Goal: Communication & Community: Answer question/provide support

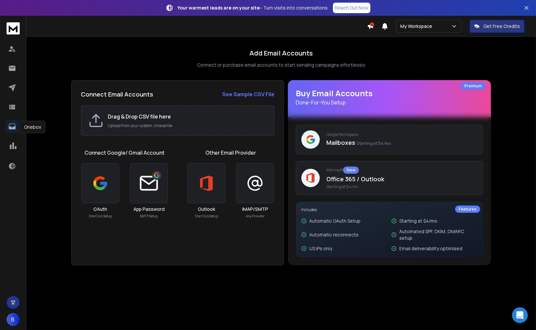
click at [10, 130] on icon at bounding box center [12, 127] width 8 height 8
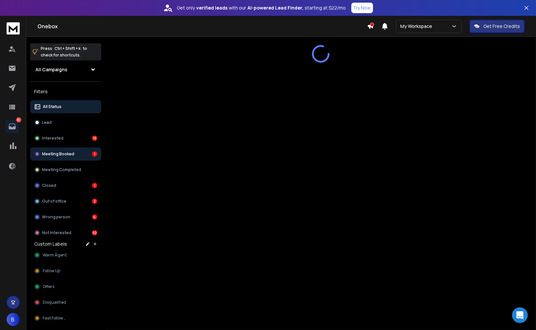
click at [73, 152] on button "Meeting Booked 1" at bounding box center [65, 154] width 71 height 13
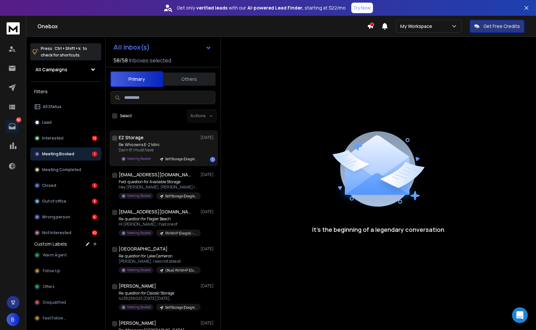
click at [181, 145] on p "Re: Who owns E-Z Mini" at bounding box center [158, 144] width 79 height 5
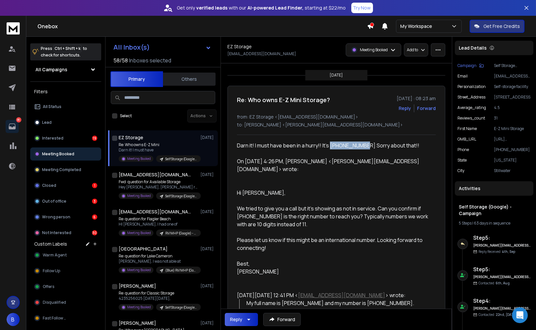
drag, startPoint x: 366, startPoint y: 146, endPoint x: 333, endPoint y: 146, distance: 33.2
click at [333, 146] on div "Darn it! I must have been in a hurry!! It’s [PHONE_NUMBER] Sorry about that!!" at bounding box center [333, 146] width 192 height 8
copy div "[PHONE_NUMBER]"
click at [321, 189] on div "Hi [PERSON_NAME]," at bounding box center [333, 193] width 192 height 8
drag, startPoint x: 272, startPoint y: 178, endPoint x: 250, endPoint y: 174, distance: 22.4
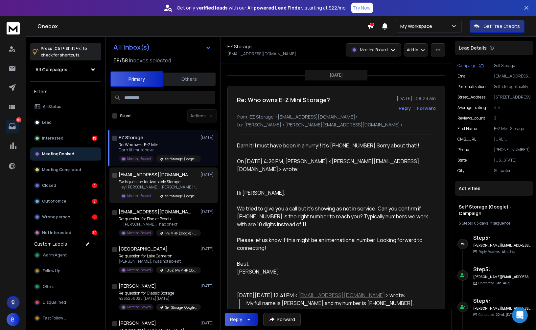
click at [156, 195] on div "Self Storage (Google) - Campaign" at bounding box center [178, 196] width 45 height 7
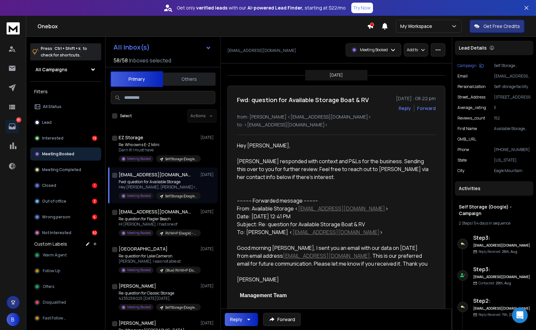
drag, startPoint x: 356, startPoint y: 234, endPoint x: 275, endPoint y: 228, distance: 81.0
click at [275, 228] on div "To: [PERSON_NAME] < [EMAIL_ADDRESS][DOMAIN_NAME] >" at bounding box center [333, 232] width 192 height 8
copy link "[EMAIL_ADDRESS][DOMAIN_NAME]"
click at [257, 178] on div "[PERSON_NAME] responded with context and P&Ls for the business. Sending this ov…" at bounding box center [333, 169] width 192 height 24
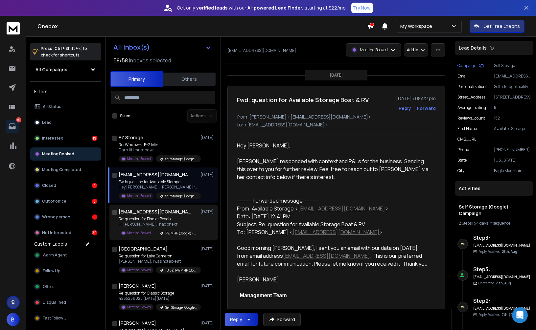
click at [178, 217] on p "Re: question for Flagler Beach" at bounding box center [158, 219] width 79 height 5
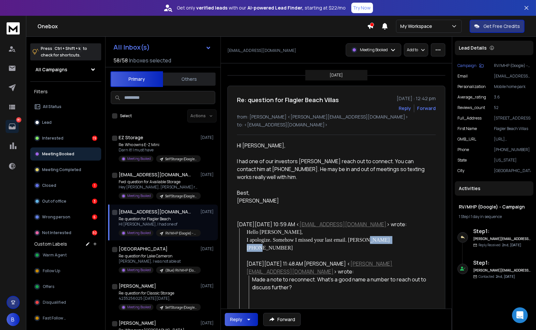
drag, startPoint x: 409, startPoint y: 239, endPoint x: 372, endPoint y: 239, distance: 37.8
click at [372, 239] on div "I apologize. Somehow I missed your last email. [PERSON_NAME] [PHONE_NUMBER]" at bounding box center [338, 244] width 182 height 16
copy div "[PHONE_NUMBER]"
click at [268, 170] on div "I had one of our investors [PERSON_NAME] reach out to connect. You can contact …" at bounding box center [333, 169] width 192 height 24
click at [265, 139] on div "Re: question for Flagler Beach Villas [DATE] : 12:42 pm Reply Forward from: [PE…" at bounding box center [336, 329] width 199 height 469
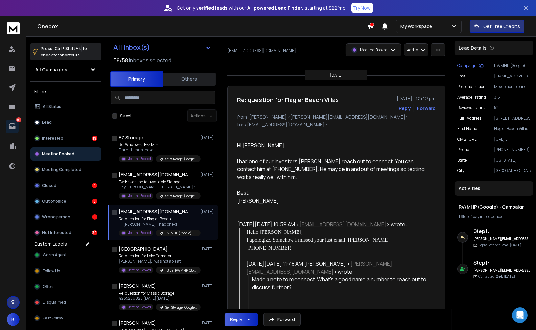
click at [369, 48] on p "Meeting Booked" at bounding box center [374, 49] width 28 height 5
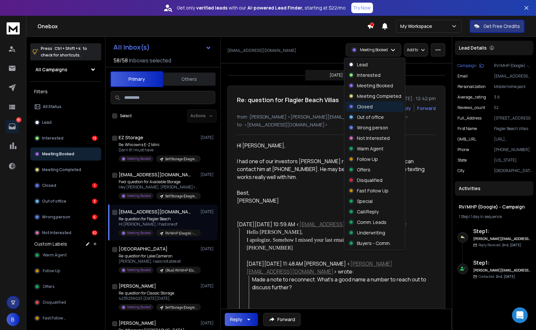
click at [372, 106] on div "Closed" at bounding box center [375, 107] width 58 height 11
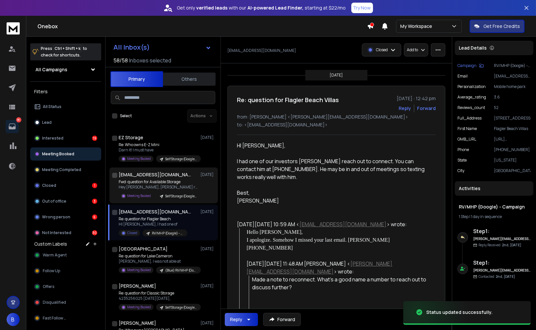
click at [172, 176] on h1 "[EMAIL_ADDRESS][DOMAIN_NAME]" at bounding box center [155, 175] width 72 height 7
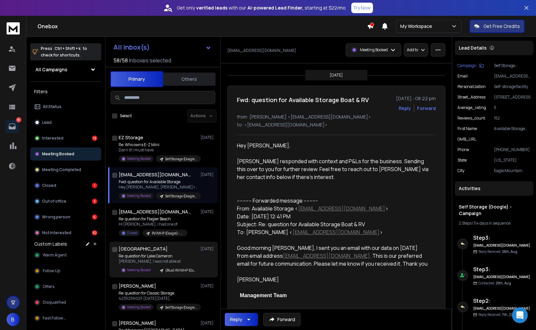
click at [185, 247] on div "[GEOGRAPHIC_DATA] [DATE]" at bounding box center [167, 249] width 97 height 7
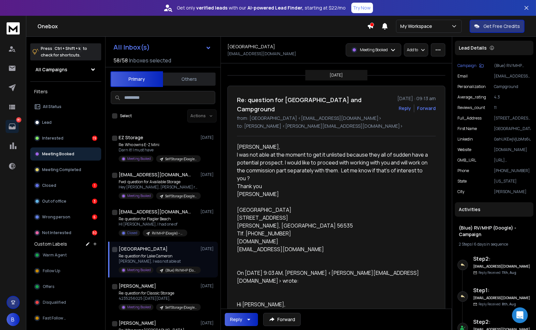
click at [369, 55] on div "Meeting Booked" at bounding box center [373, 50] width 55 height 12
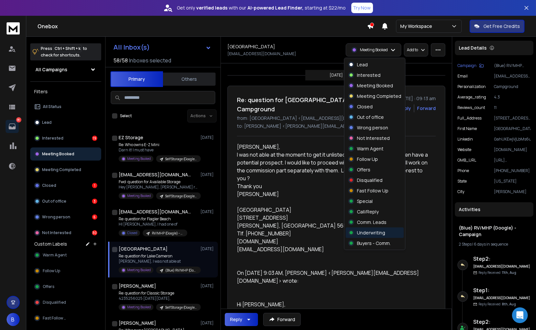
click at [368, 233] on p "Underwriting" at bounding box center [371, 233] width 28 height 7
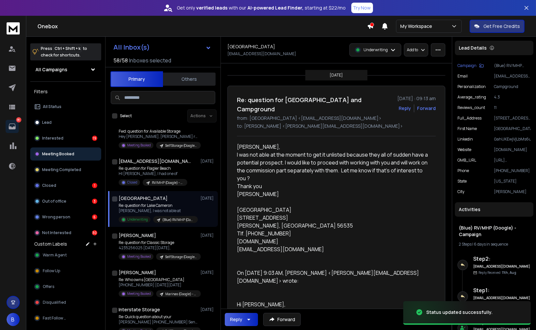
scroll to position [61, 0]
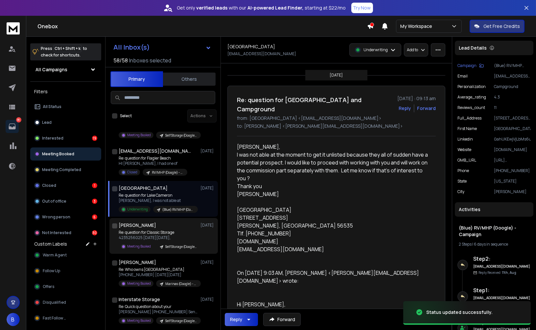
click at [169, 236] on p "4235256025 [DATE][DATE]," at bounding box center [158, 237] width 79 height 5
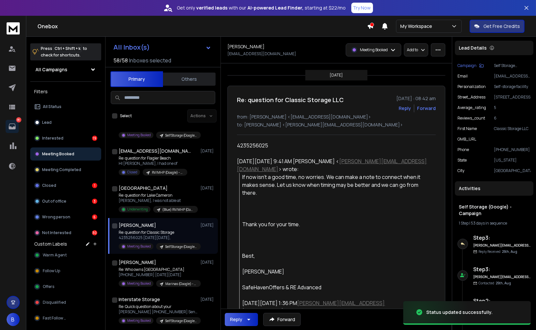
click at [255, 148] on div "4235256025" at bounding box center [333, 146] width 192 height 8
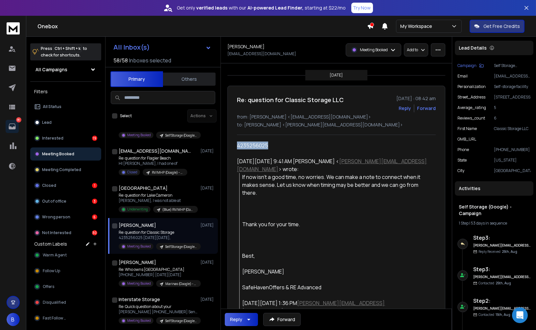
copy div "4235256025"
click at [286, 173] on blockquote "If now isn't a good time, no worries. We can make a note to connect when it mak…" at bounding box center [334, 311] width 190 height 276
click at [248, 321] on icon "button" at bounding box center [249, 320] width 8 height 8
click at [251, 299] on p "Reply All" at bounding box center [240, 303] width 29 height 9
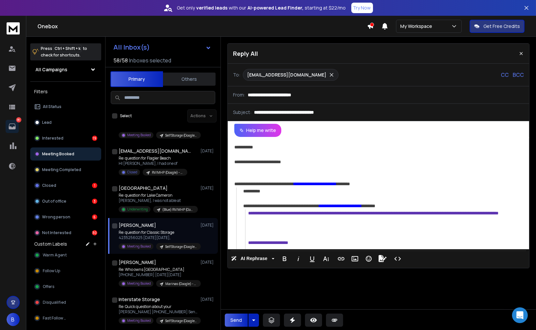
click at [298, 160] on div "**********" at bounding box center [374, 161] width 281 height 7
drag, startPoint x: 298, startPoint y: 160, endPoint x: 241, endPoint y: 140, distance: 60.5
click at [231, 137] on div "**********" at bounding box center [378, 193] width 301 height 112
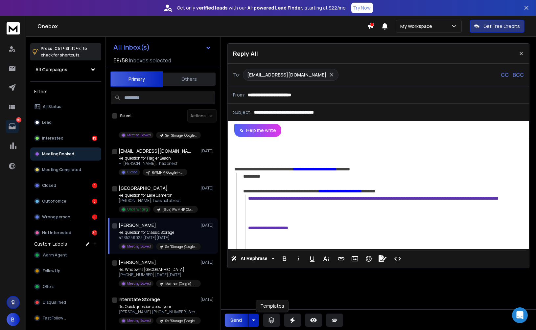
click at [271, 324] on button at bounding box center [271, 320] width 17 height 13
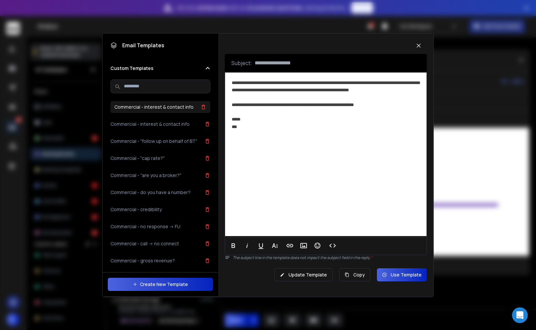
click at [173, 246] on h3 "Commercial - call -> no connect" at bounding box center [144, 244] width 69 height 7
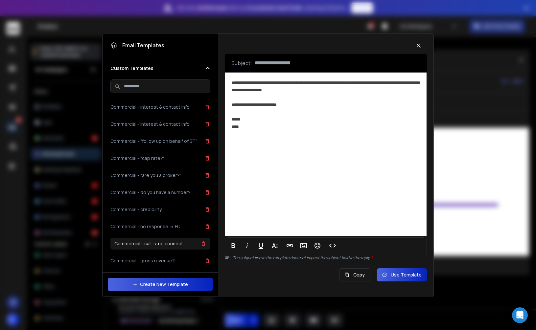
click at [398, 273] on button "Use Template" at bounding box center [402, 274] width 50 height 13
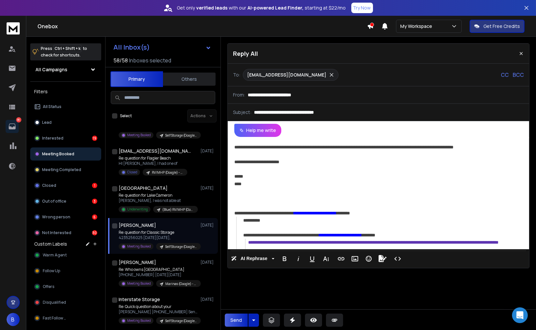
click at [320, 162] on div "**********" at bounding box center [374, 161] width 281 height 7
click at [322, 149] on div "**********" at bounding box center [374, 147] width 281 height 7
click at [255, 219] on div "**********" at bounding box center [379, 220] width 273 height 7
copy div "**********"
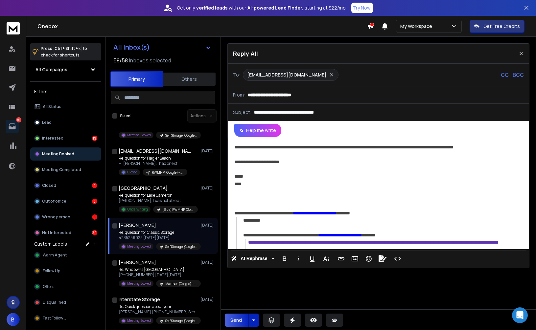
click at [280, 146] on div "**********" at bounding box center [374, 147] width 281 height 7
click at [312, 147] on div "**********" at bounding box center [374, 147] width 281 height 7
click at [324, 147] on div "**********" at bounding box center [374, 147] width 281 height 7
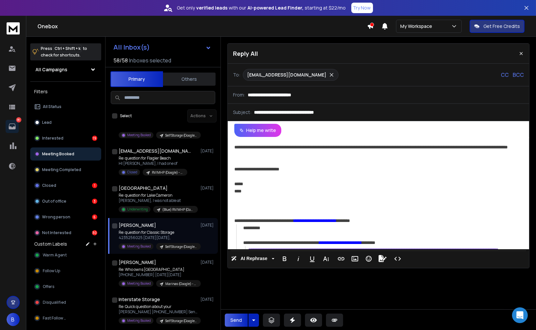
click at [240, 322] on button "Send" at bounding box center [236, 320] width 23 height 13
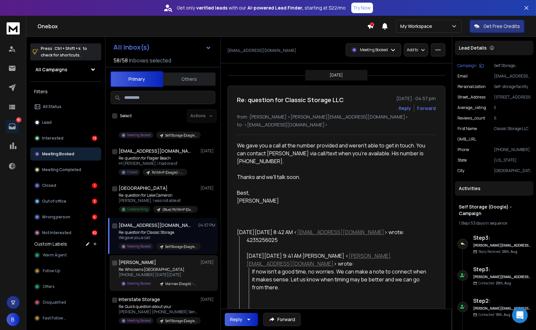
click at [160, 280] on div "Marinas (Google) - Campaign" at bounding box center [178, 283] width 45 height 7
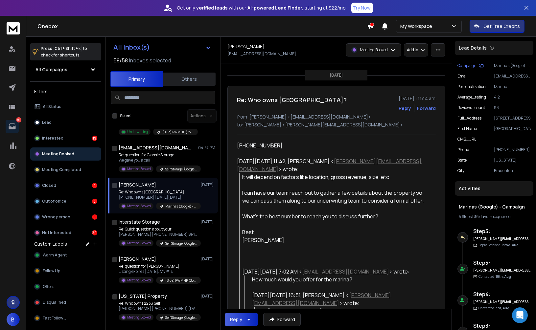
scroll to position [122, 0]
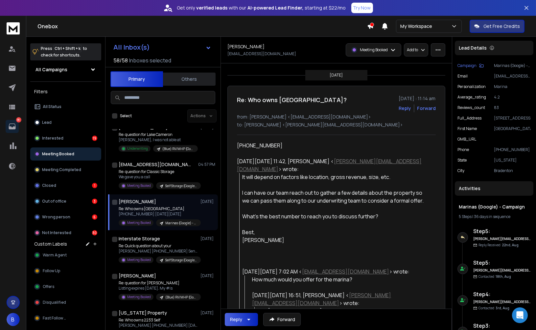
click at [255, 147] on div "[PHONE_NUMBER]" at bounding box center [333, 146] width 192 height 8
copy div "680"
click at [290, 147] on div "[PHONE_NUMBER]" at bounding box center [333, 146] width 192 height 8
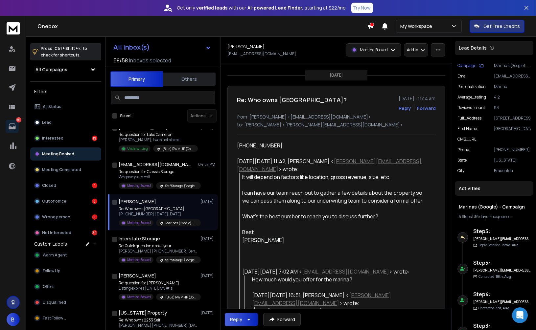
click at [243, 321] on div "Reply" at bounding box center [241, 320] width 23 height 8
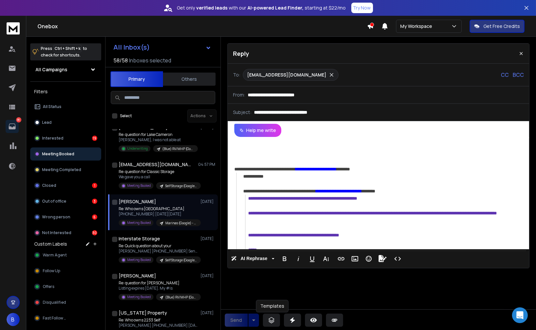
click at [268, 320] on icon at bounding box center [271, 320] width 7 height 7
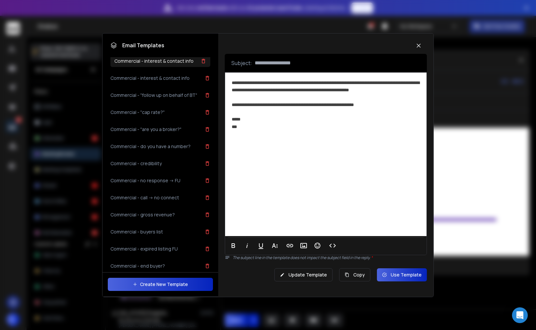
scroll to position [61, 0]
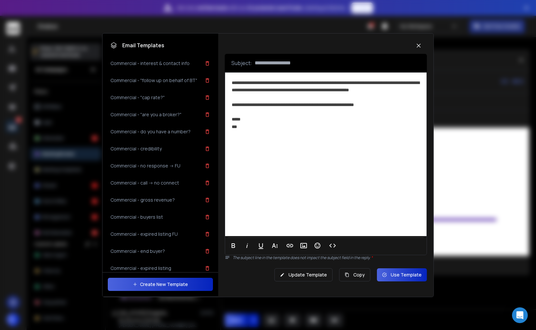
click at [173, 181] on h3 "Commercial - call -> no connect" at bounding box center [144, 183] width 69 height 7
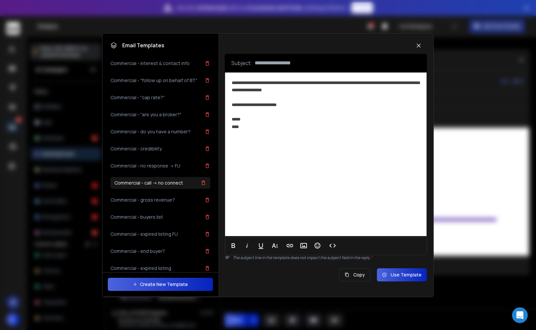
click at [399, 273] on button "Use Template" at bounding box center [402, 274] width 50 height 13
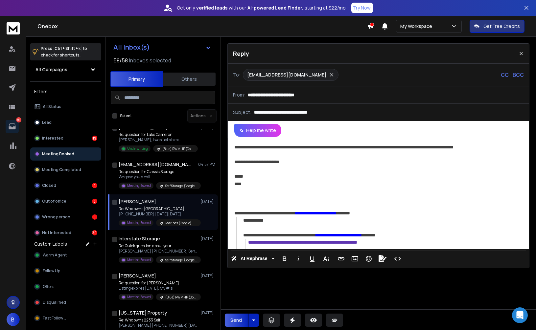
click at [322, 148] on div "**********" at bounding box center [374, 147] width 281 height 7
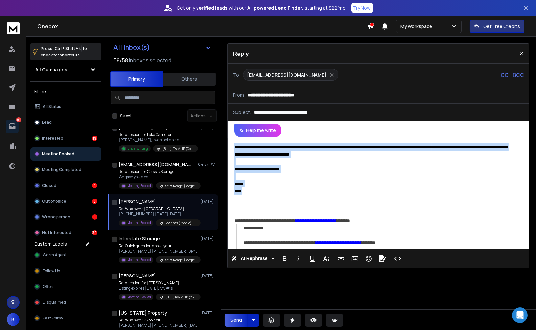
drag, startPoint x: 250, startPoint y: 190, endPoint x: 220, endPoint y: 140, distance: 57.8
click at [220, 140] on div "All Inbox(s) 58 / 58 Inboxes selected Primary Others Select Actions EZ Storage …" at bounding box center [320, 202] width 431 height 330
copy div "**********"
click at [273, 316] on button at bounding box center [271, 320] width 17 height 13
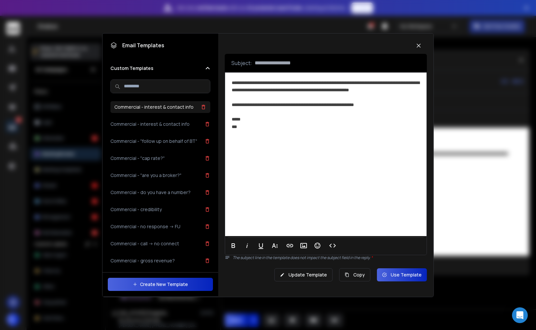
click at [208, 244] on icon at bounding box center [207, 244] width 6 height 6
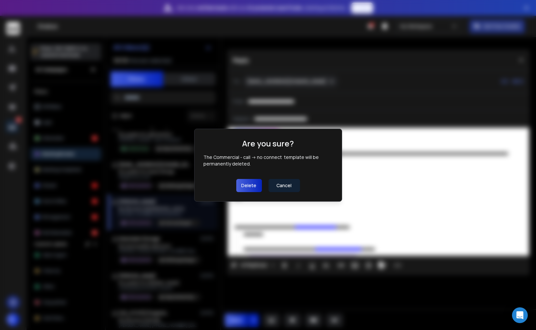
click at [253, 181] on button "Delete" at bounding box center [249, 185] width 26 height 13
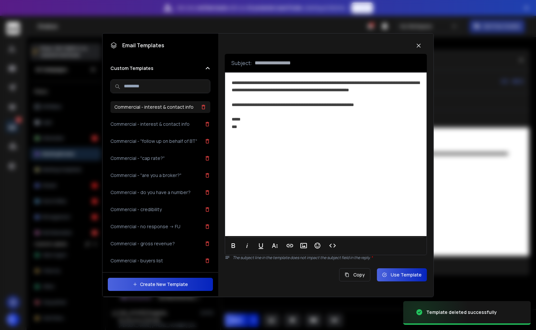
click at [196, 279] on button "Create New Template" at bounding box center [160, 284] width 105 height 13
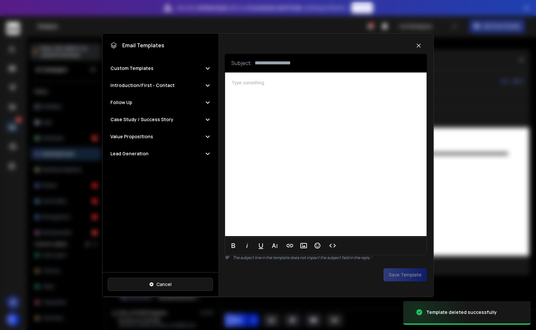
click at [348, 149] on div at bounding box center [325, 155] width 201 height 164
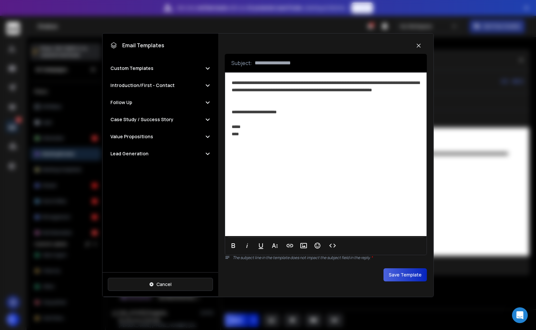
click at [401, 271] on button "Save Template" at bounding box center [404, 274] width 43 height 13
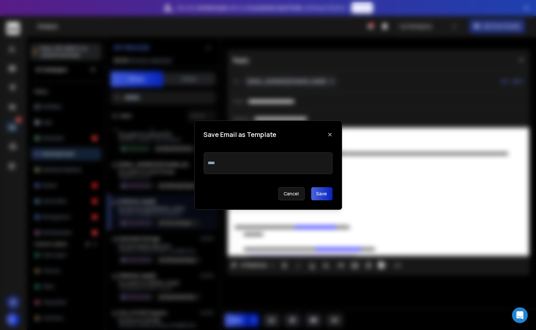
click at [242, 165] on input at bounding box center [268, 163] width 129 height 22
type input "**********"
click at [321, 190] on button "Save" at bounding box center [321, 193] width 21 height 13
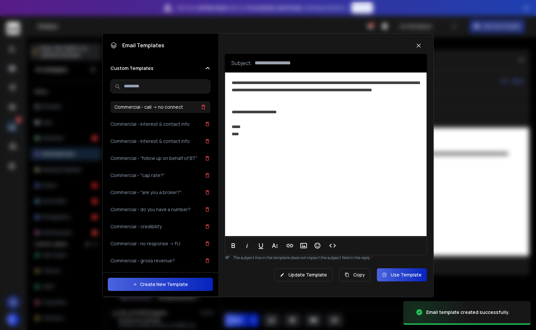
click at [418, 47] on icon at bounding box center [419, 46] width 6 height 6
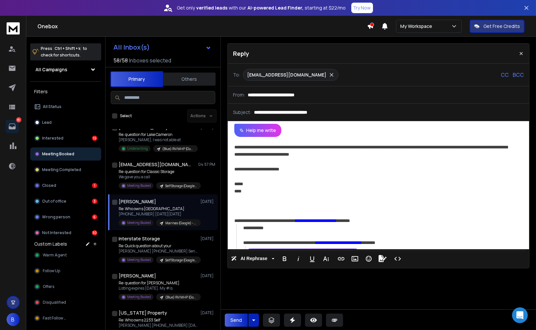
click at [241, 194] on div "****" at bounding box center [374, 191] width 281 height 7
click at [234, 318] on button "Send" at bounding box center [236, 320] width 23 height 13
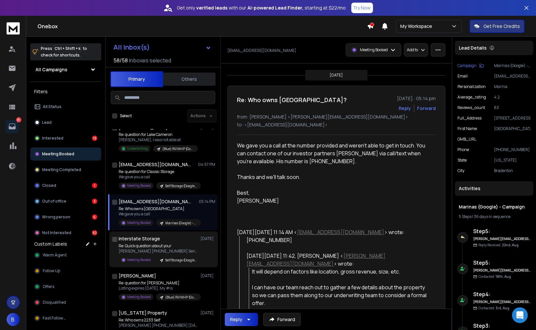
click at [132, 247] on p "Re: Quick question about your" at bounding box center [158, 245] width 79 height 5
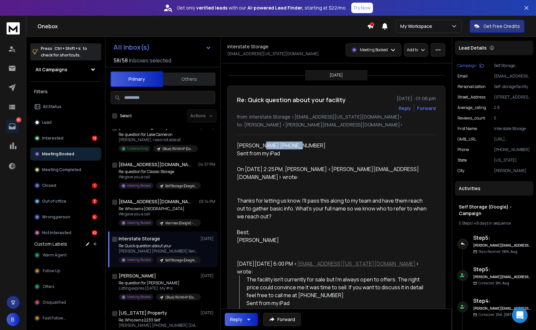
drag, startPoint x: 297, startPoint y: 145, endPoint x: 260, endPoint y: 141, distance: 36.8
copy div "[PHONE_NUMBER]"
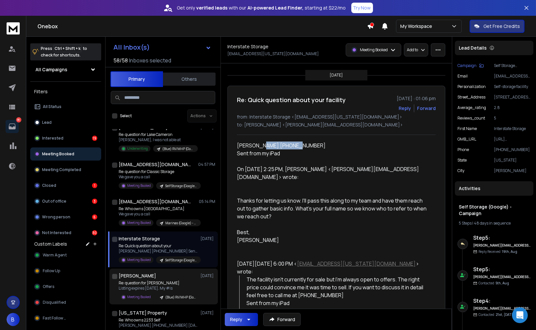
click at [170, 280] on div "[PERSON_NAME] [DATE] Re: question for [PERSON_NAME] Listing expires [DATE]. My …" at bounding box center [167, 287] width 97 height 28
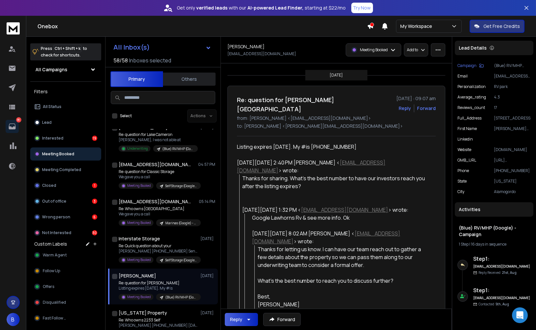
click at [385, 50] on p "Meeting Booked" at bounding box center [374, 49] width 28 height 5
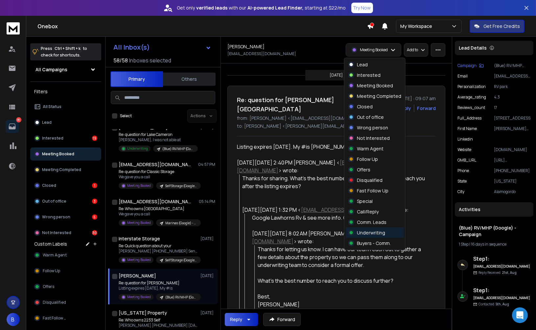
click at [380, 232] on p "Underwriting" at bounding box center [371, 233] width 28 height 7
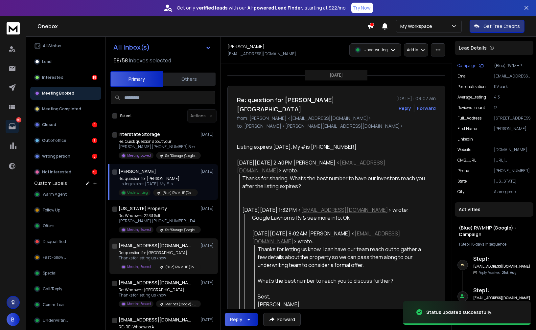
scroll to position [243, 0]
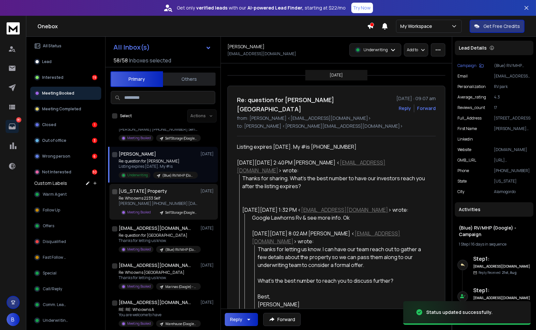
click at [158, 203] on p "[PERSON_NAME] [PHONE_NUMBER] [DATE], Aug" at bounding box center [158, 203] width 79 height 5
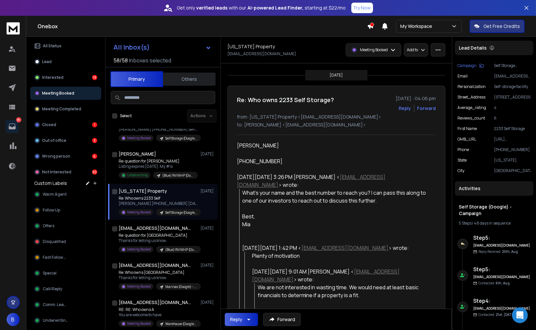
click at [268, 164] on div "[PHONE_NUMBER]" at bounding box center [333, 161] width 192 height 8
copy div "[PHONE_NUMBER]"
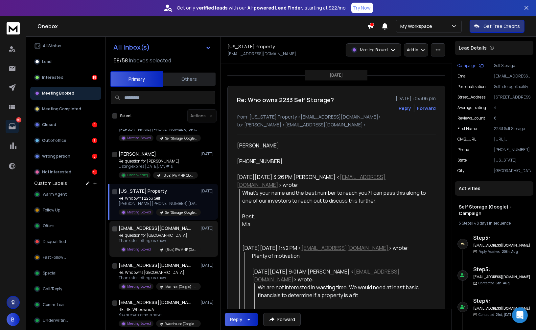
click at [158, 239] on p "Thanks for letting us know." at bounding box center [158, 240] width 79 height 5
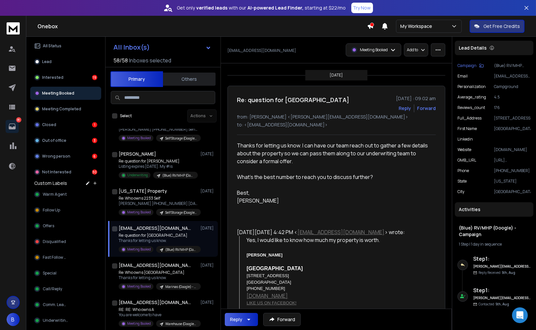
click at [380, 50] on p "Meeting Booked" at bounding box center [374, 49] width 28 height 5
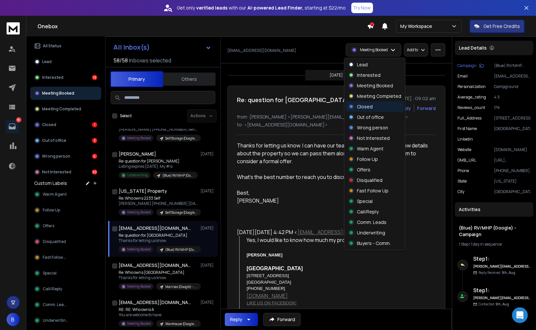
click at [375, 102] on div "Closed" at bounding box center [375, 107] width 58 height 11
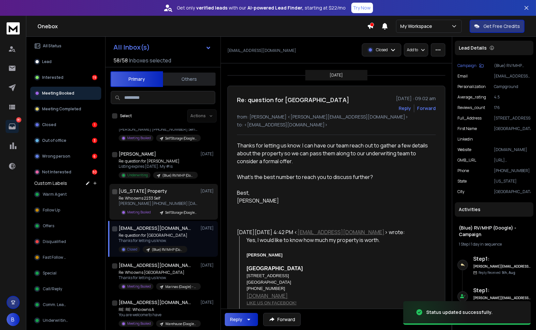
scroll to position [304, 0]
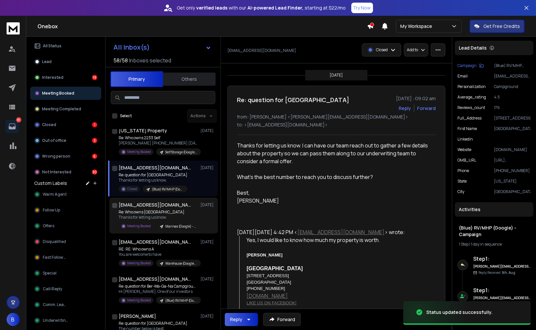
click at [163, 211] on p "Re: Who owns [GEOGRAPHIC_DATA]" at bounding box center [158, 212] width 79 height 5
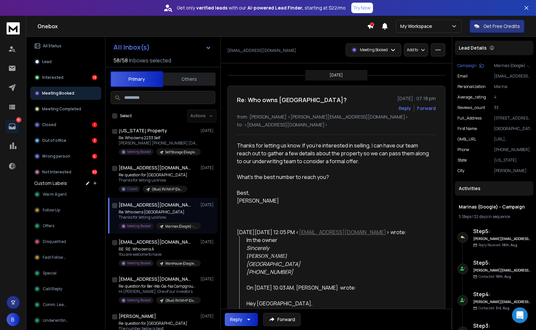
click at [370, 47] on p "Meeting Booked" at bounding box center [374, 49] width 28 height 5
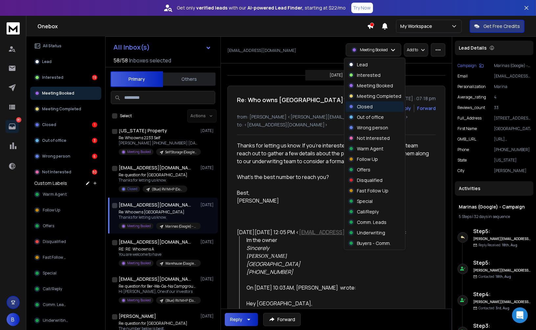
click at [370, 107] on p "Closed" at bounding box center [365, 106] width 16 height 7
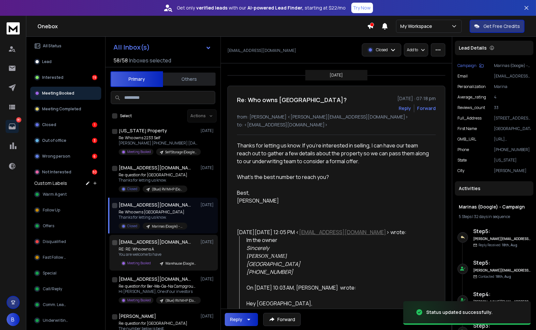
click at [172, 252] on p "You are welcome to have" at bounding box center [158, 254] width 79 height 5
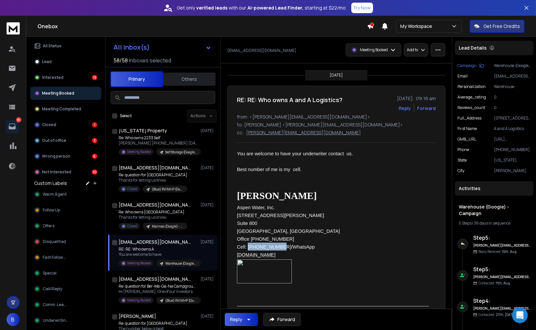
drag, startPoint x: 274, startPoint y: 247, endPoint x: 247, endPoint y: 248, distance: 27.0
click at [247, 248] on span "Cell: [PHONE_NUMBER]/WhatsApp" at bounding box center [276, 246] width 78 height 5
copy span "[PHONE_NUMBER]"
click at [255, 167] on span "Best number of me is my cell." at bounding box center [269, 169] width 64 height 5
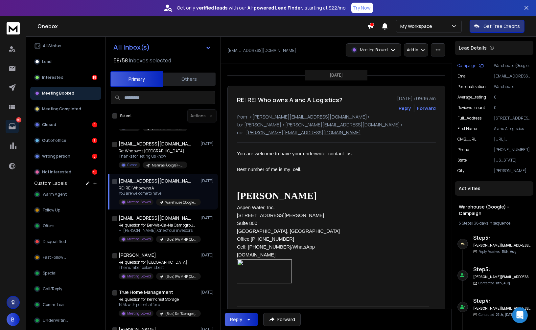
scroll to position [426, 0]
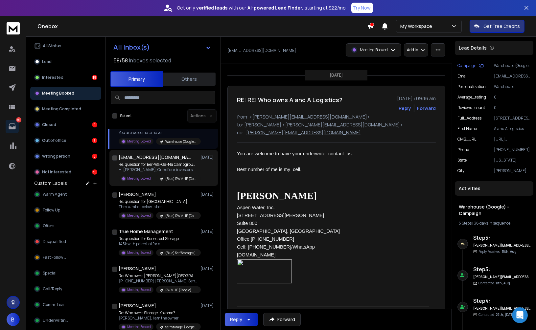
click at [163, 175] on div "(Blue) RV/MHP (Google) - Campaign" at bounding box center [178, 178] width 45 height 7
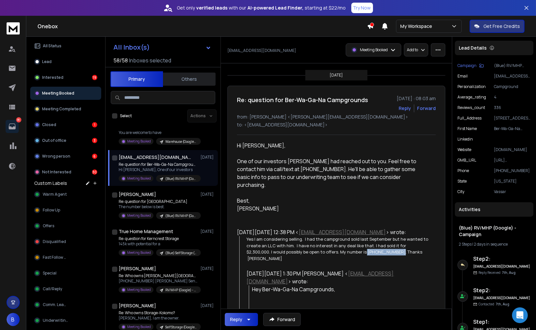
drag, startPoint x: 368, startPoint y: 244, endPoint x: 337, endPoint y: 247, distance: 31.0
click at [337, 247] on div "Yes I am considering selling. I had the campground sold last September but he w…" at bounding box center [338, 249] width 182 height 26
click at [294, 197] on div "Best," at bounding box center [333, 201] width 192 height 8
click at [363, 50] on p "Meeting Booked" at bounding box center [374, 49] width 28 height 5
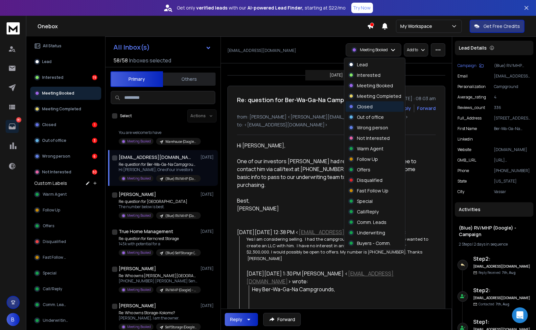
click at [379, 109] on div "Closed" at bounding box center [375, 107] width 58 height 11
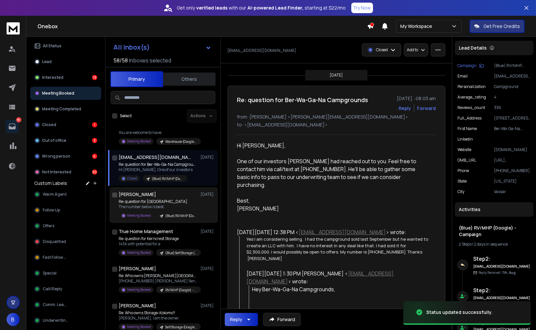
click at [165, 197] on div "[PERSON_NAME] [DATE] Re: question for [GEOGRAPHIC_DATA] The number below is bes…" at bounding box center [167, 205] width 97 height 28
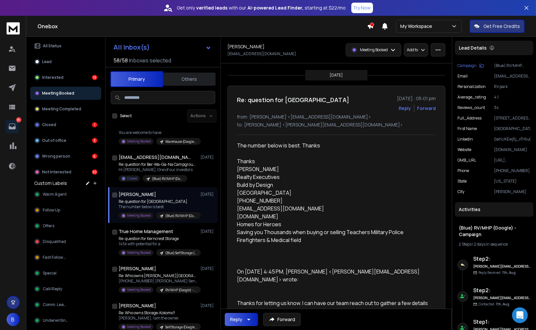
click at [263, 201] on span "[PHONE_NUMBER]" at bounding box center [260, 200] width 46 height 7
click at [283, 55] on div "[PERSON_NAME] [PERSON_NAME] [EMAIL_ADDRESS][DOMAIN_NAME]" at bounding box center [280, 49] width 107 height 13
click at [381, 52] on p "Meeting Booked" at bounding box center [374, 49] width 28 height 5
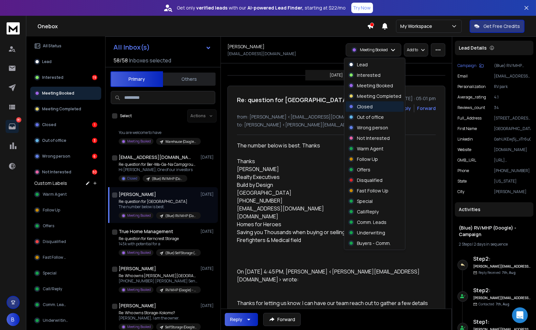
click at [365, 108] on p "Closed" at bounding box center [365, 106] width 16 height 7
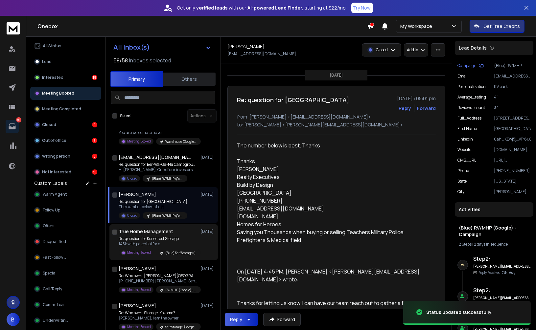
click at [160, 245] on p "145k with potential for a" at bounding box center [158, 243] width 79 height 5
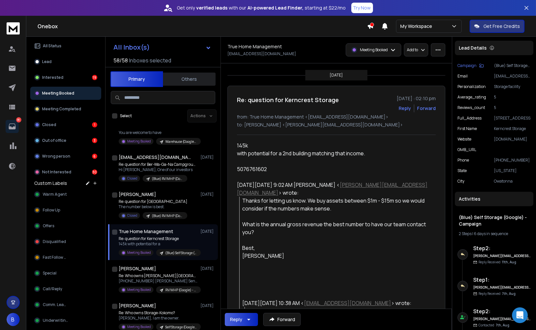
click at [264, 168] on div "5076761602" at bounding box center [333, 169] width 192 height 8
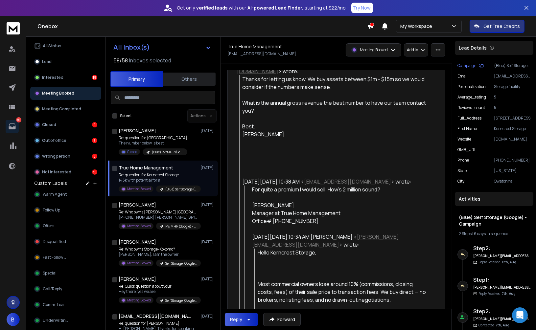
scroll to position [487, 0]
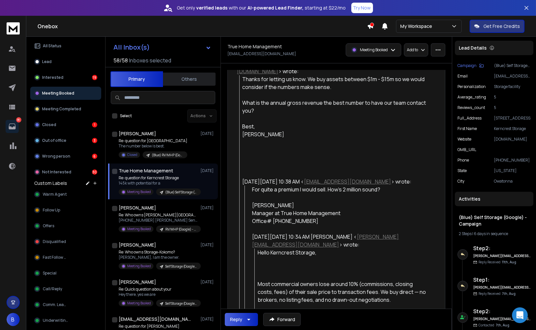
click at [285, 169] on div at bounding box center [335, 166] width 186 height 8
click at [277, 129] on div "Best," at bounding box center [335, 127] width 186 height 8
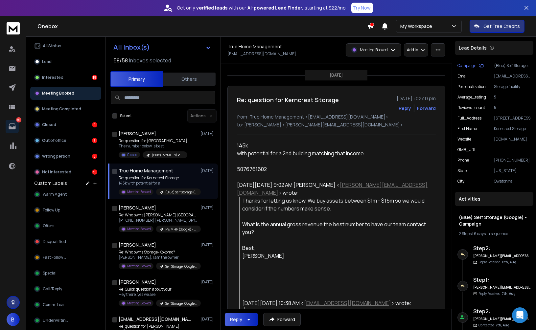
click at [283, 121] on div "Re: question for Kerncrest Storage [DATE] : 02:10 pm Reply Forward from: True H…" at bounding box center [336, 111] width 199 height 33
click at [380, 52] on p "Meeting Booked" at bounding box center [374, 49] width 28 height 5
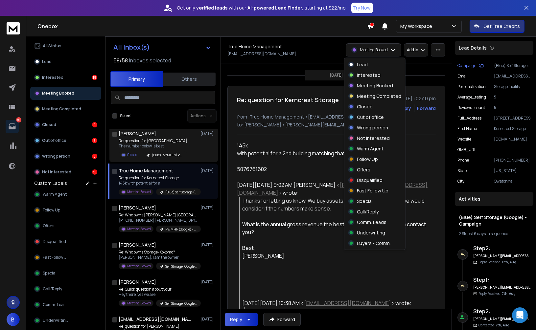
click at [175, 144] on p "The number below is best." at bounding box center [153, 146] width 69 height 5
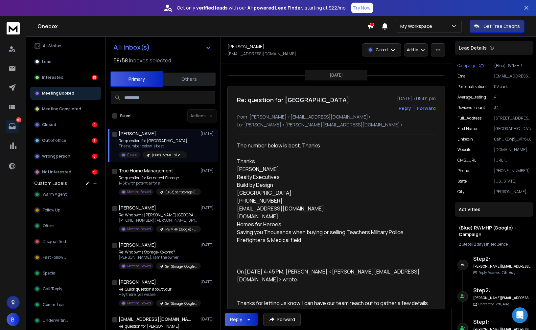
click at [444, 57] on div "[PERSON_NAME] [PERSON_NAME] [EMAIL_ADDRESS][DOMAIN_NAME] Closed Add to Closed A…" at bounding box center [336, 50] width 231 height 27
click at [443, 56] on button "button" at bounding box center [438, 49] width 14 height 13
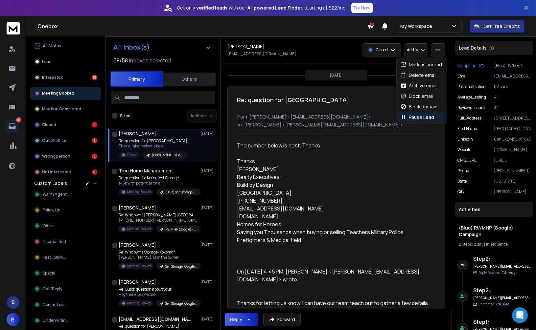
click at [428, 116] on div "Pause Lead" at bounding box center [418, 117] width 34 height 7
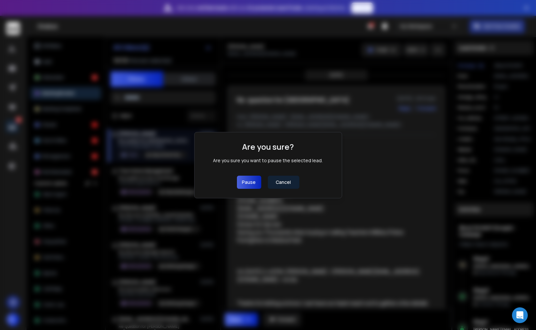
click at [250, 185] on button "Pause" at bounding box center [249, 182] width 24 height 13
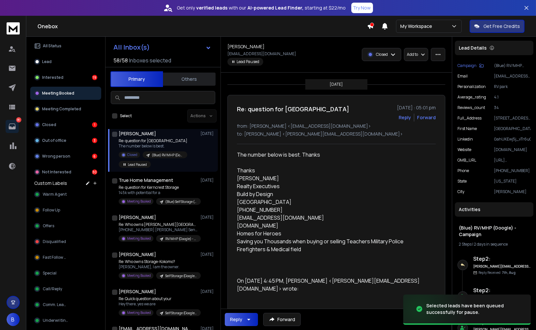
click at [388, 51] on div "Closed" at bounding box center [381, 54] width 39 height 12
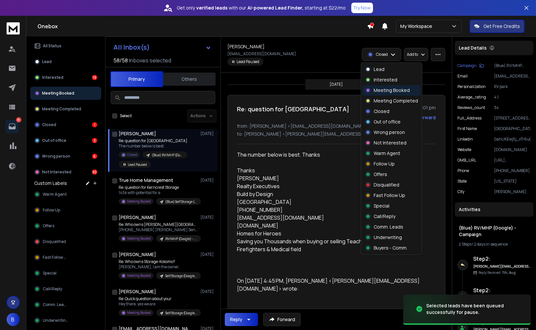
click at [392, 93] on p "Meeting Booked" at bounding box center [392, 90] width 36 height 7
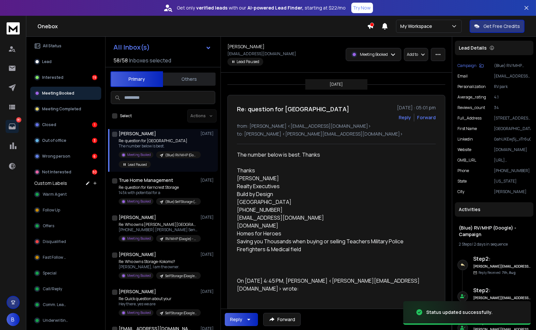
click at [246, 319] on icon "button" at bounding box center [249, 320] width 8 height 8
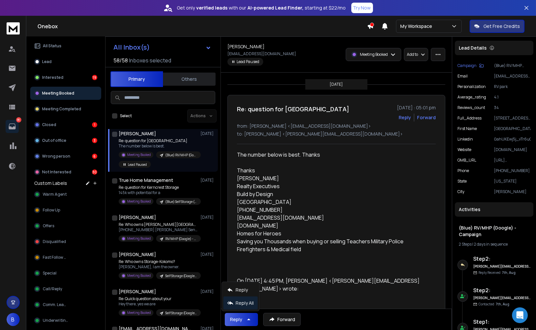
click at [248, 306] on p "Reply All" at bounding box center [245, 303] width 18 height 7
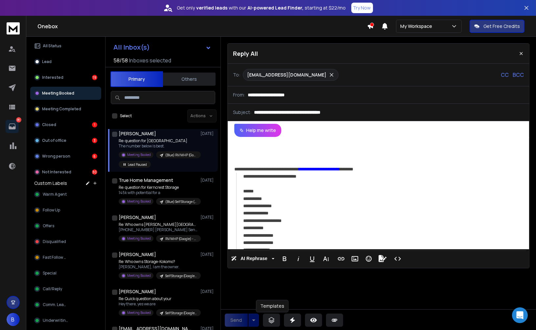
click at [271, 319] on icon at bounding box center [271, 320] width 7 height 7
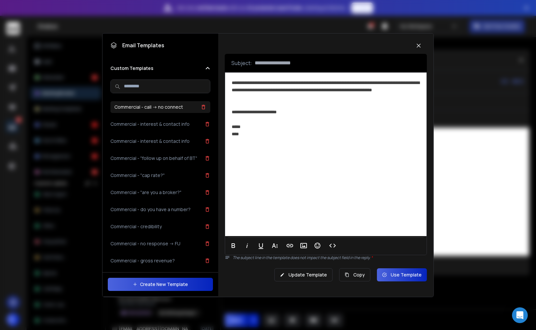
click at [408, 278] on button "Use Template" at bounding box center [402, 274] width 50 height 13
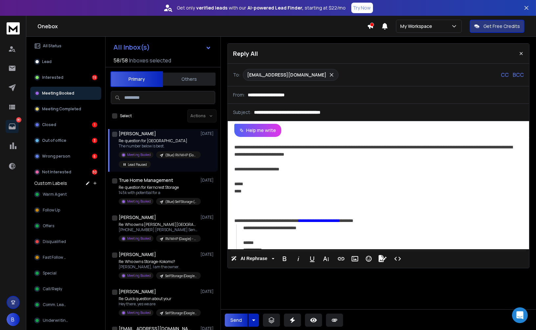
click at [238, 189] on div "****" at bounding box center [374, 191] width 281 height 7
click at [242, 321] on button "Send" at bounding box center [236, 320] width 23 height 13
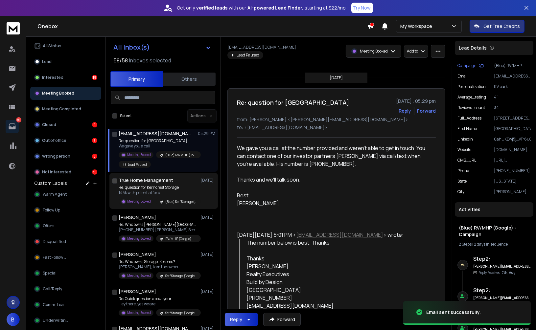
click at [149, 187] on p "Re: question for Kerncrest Storage" at bounding box center [158, 187] width 79 height 5
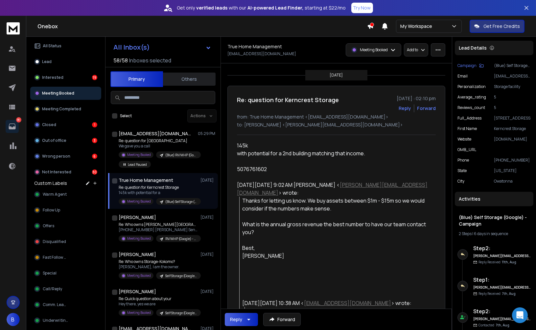
click at [249, 320] on icon "button" at bounding box center [248, 320] width 3 height 2
click at [247, 303] on p "Reply All" at bounding box center [245, 303] width 18 height 7
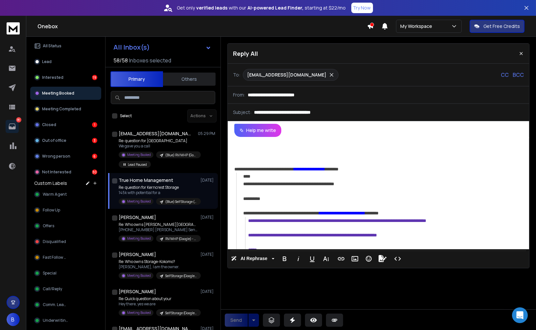
click at [271, 326] on button at bounding box center [271, 320] width 17 height 13
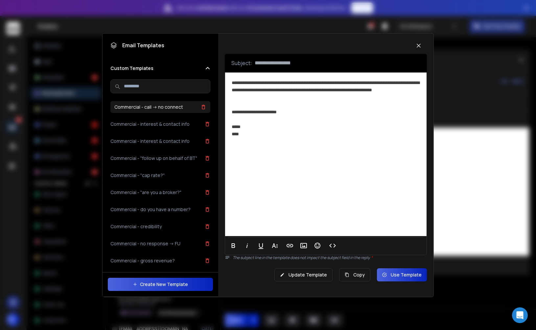
click at [403, 279] on button "Use Template" at bounding box center [402, 274] width 50 height 13
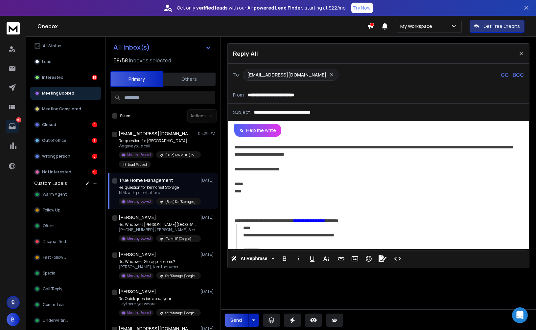
click at [241, 186] on div "*****" at bounding box center [374, 183] width 281 height 7
click at [242, 190] on div "****" at bounding box center [374, 191] width 281 height 7
click at [238, 321] on button "Send" at bounding box center [236, 320] width 23 height 13
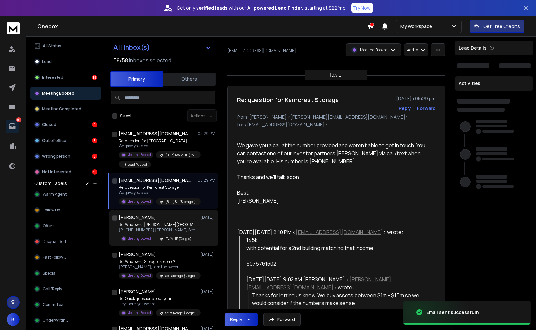
click at [172, 234] on div "Re: Who owns [PERSON_NAME][GEOGRAPHIC_DATA] [PHONE_NUMBER] [PERSON_NAME] Sent f…" at bounding box center [160, 232] width 82 height 20
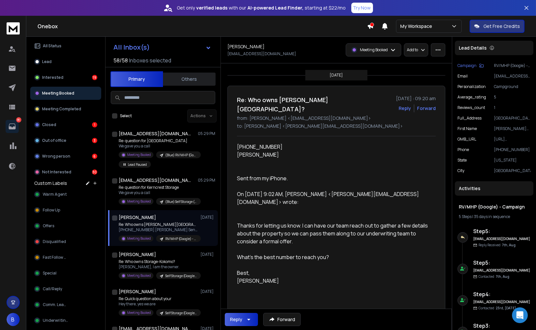
click at [259, 253] on div "What’s the best number to reach you?" at bounding box center [333, 257] width 192 height 8
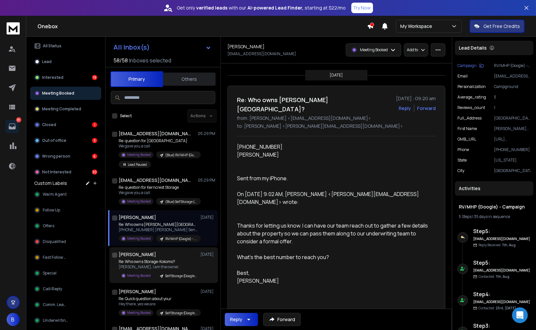
click at [187, 260] on p "Re: Who owns Storage-Kokomo?" at bounding box center [158, 261] width 79 height 5
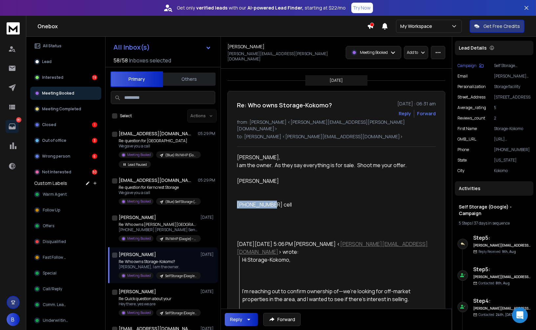
drag, startPoint x: 268, startPoint y: 193, endPoint x: 234, endPoint y: 193, distance: 33.5
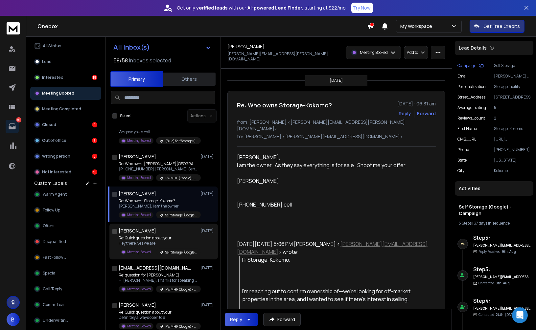
click at [177, 239] on p "Re: Quick question about your" at bounding box center [158, 238] width 79 height 5
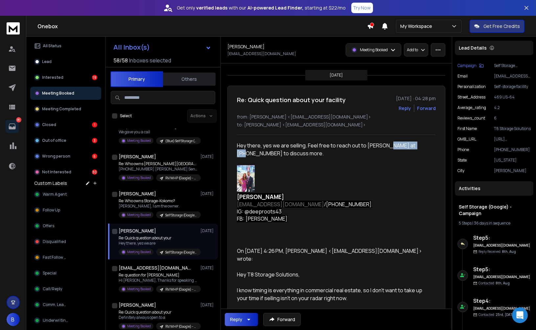
drag, startPoint x: 418, startPoint y: 145, endPoint x: 385, endPoint y: 144, distance: 32.9
click at [381, 50] on p "Meeting Booked" at bounding box center [374, 49] width 28 height 5
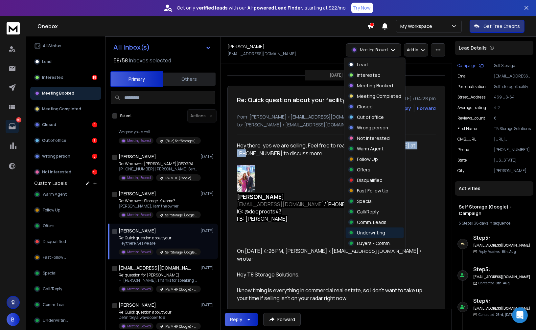
click at [379, 235] on p "Underwriting" at bounding box center [371, 233] width 28 height 7
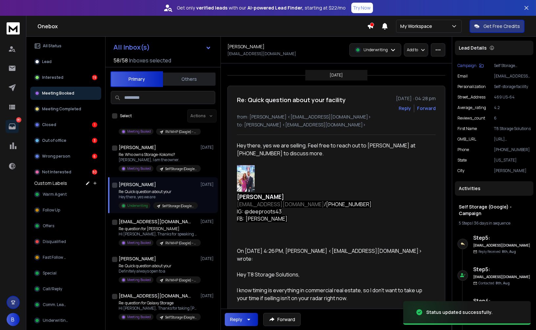
scroll to position [609, 0]
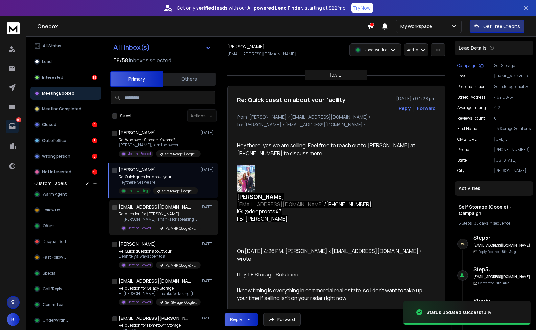
click at [176, 219] on p "Hi [PERSON_NAME], Thanks for speaking with" at bounding box center [158, 219] width 79 height 5
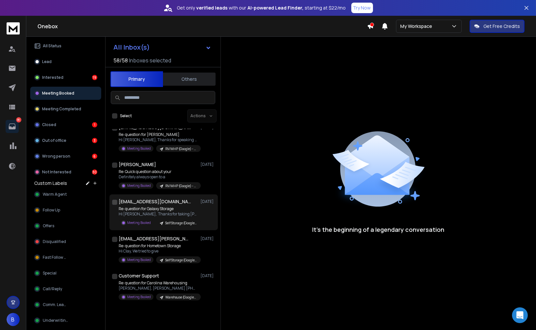
scroll to position [628, 0]
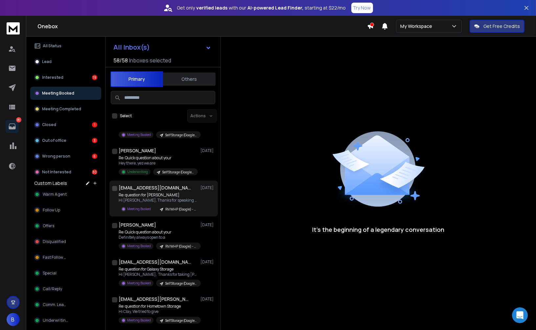
click at [155, 200] on p "Hi [PERSON_NAME], Thanks for speaking with" at bounding box center [158, 200] width 79 height 5
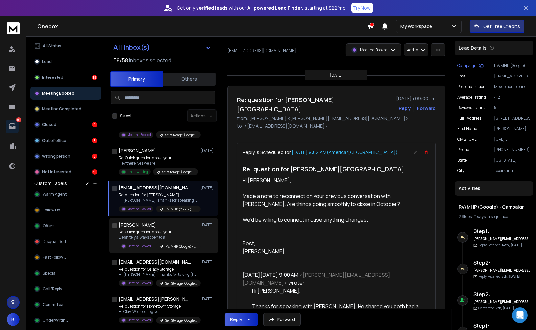
click at [191, 228] on div "[PERSON_NAME] [DATE]" at bounding box center [167, 225] width 97 height 7
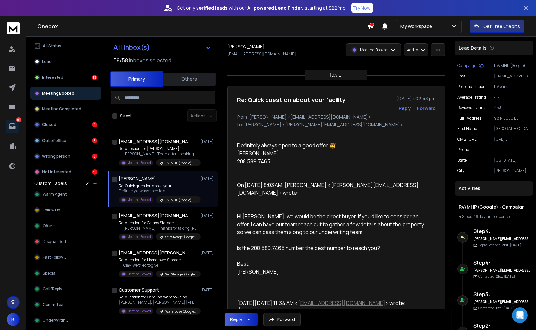
scroll to position [688, 0]
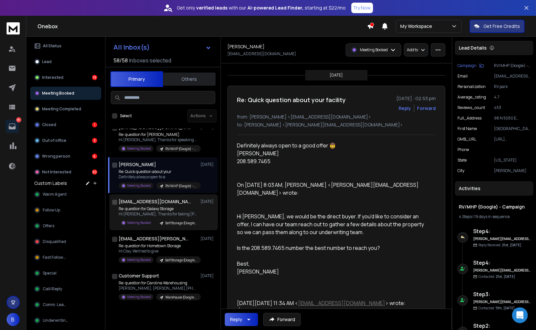
click at [177, 210] on p "Re: question for Galaxy Storage" at bounding box center [158, 208] width 79 height 5
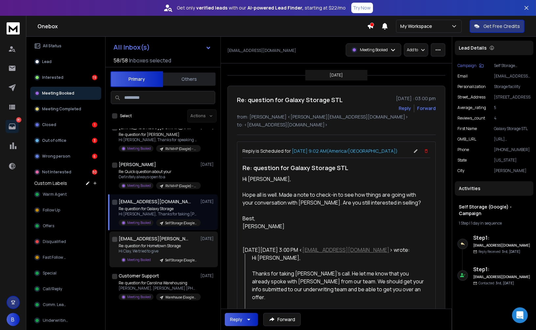
click at [160, 246] on p "Re: question for Hometown Storage" at bounding box center [158, 245] width 79 height 5
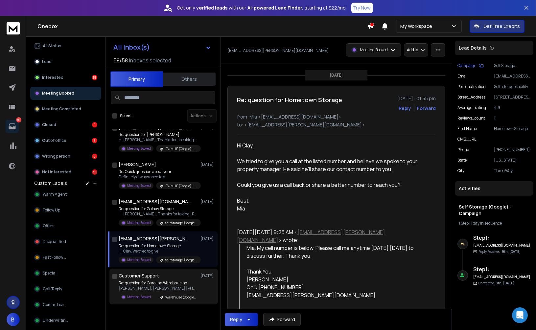
click at [168, 283] on p "Re: question for Carolina Warehousing" at bounding box center [158, 283] width 79 height 5
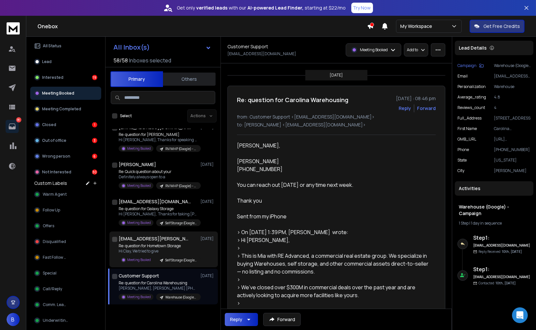
click at [175, 244] on p "Re: question for Hometown Storage" at bounding box center [158, 245] width 79 height 5
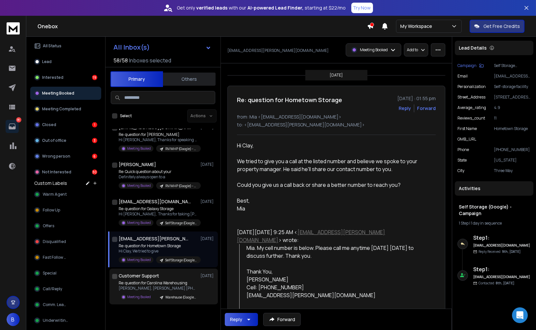
click at [169, 277] on div "Customer Support [DATE]" at bounding box center [167, 276] width 97 height 7
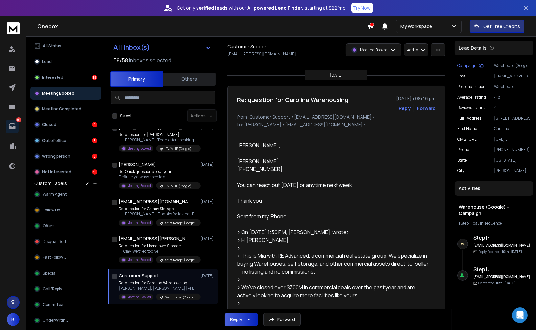
click at [265, 172] on div "[PERSON_NAME], [PERSON_NAME] [PHONE_NUMBER] You can reach out [DATE] or any tim…" at bounding box center [335, 263] width 197 height 242
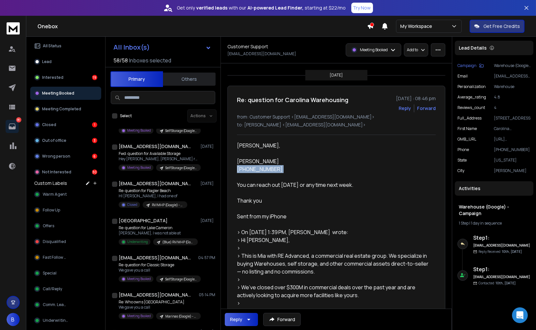
scroll to position [0, 0]
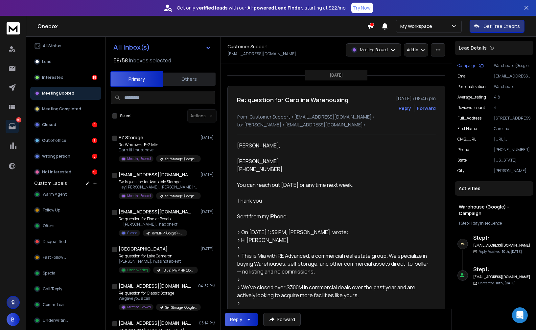
click at [300, 158] on div "[PERSON_NAME], [PERSON_NAME] [PHONE_NUMBER] You can reach out [DATE] or any tim…" at bounding box center [335, 263] width 197 height 242
